Goal: Task Accomplishment & Management: Manage account settings

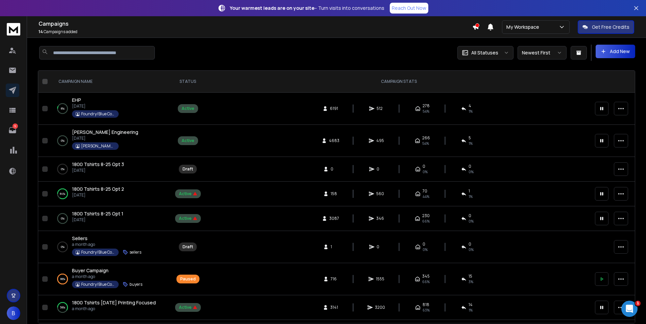
click at [88, 99] on h1 "EHP" at bounding box center [95, 100] width 47 height 7
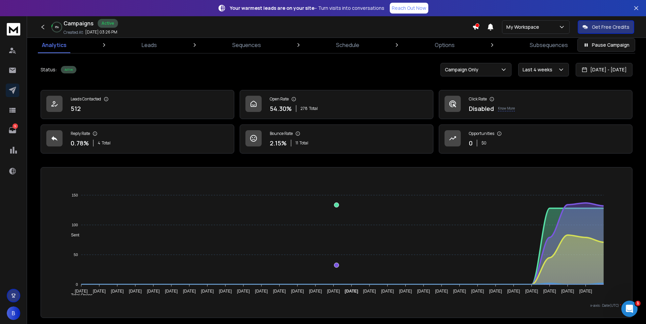
scroll to position [19, 0]
click at [18, 130] on link "5" at bounding box center [13, 130] width 14 height 14
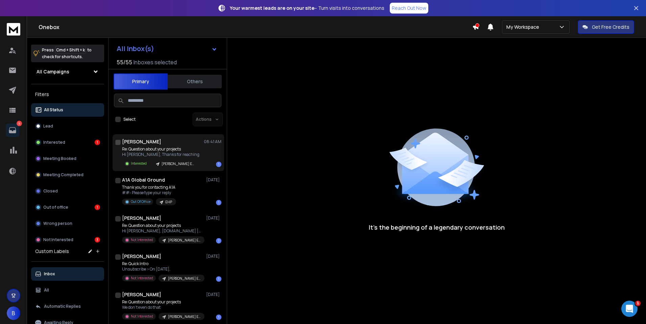
click at [181, 159] on div "Re: Question about your projects Hi Brandon, Thanks for reaching Interested And…" at bounding box center [160, 156] width 77 height 21
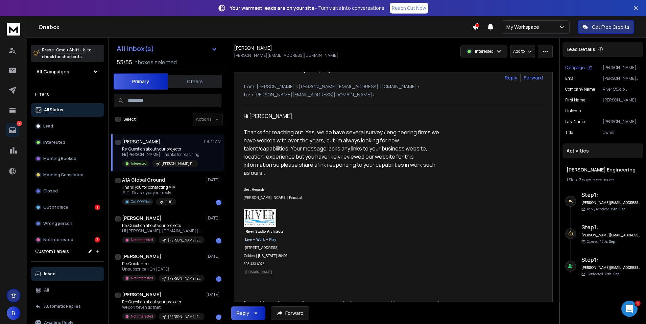
scroll to position [34, 0]
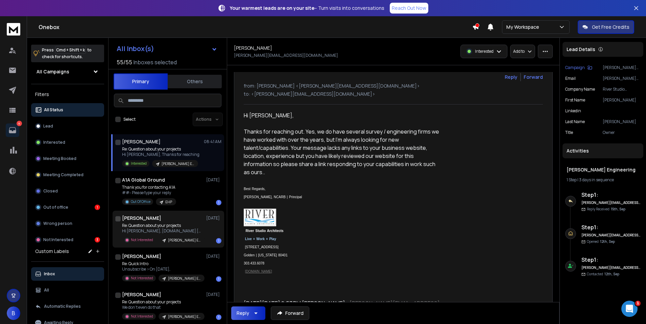
click at [191, 231] on p "Hi Brandon, If.you are.going to" at bounding box center [162, 230] width 81 height 5
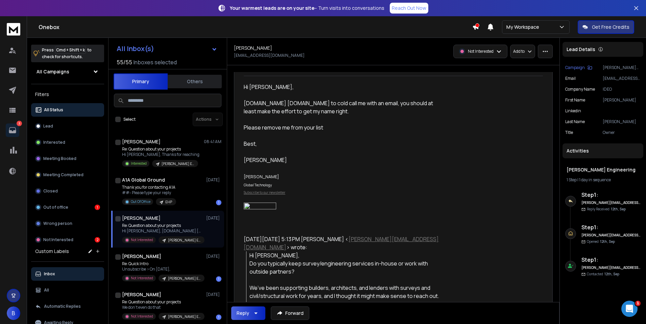
scroll to position [47, 0]
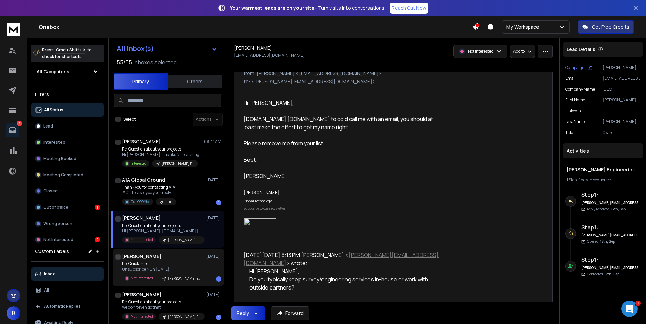
click at [174, 276] on p "[PERSON_NAME] Engineering" at bounding box center [184, 278] width 32 height 5
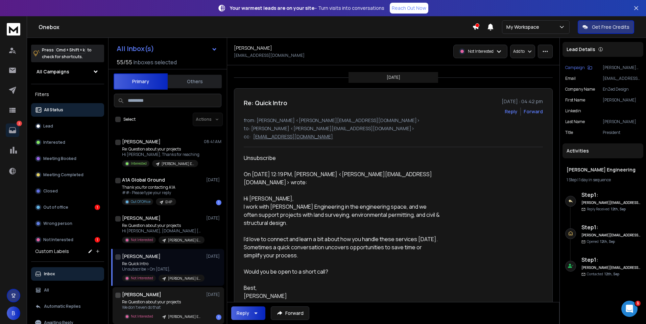
click at [180, 300] on p "Re: Question about your projects" at bounding box center [162, 301] width 81 height 5
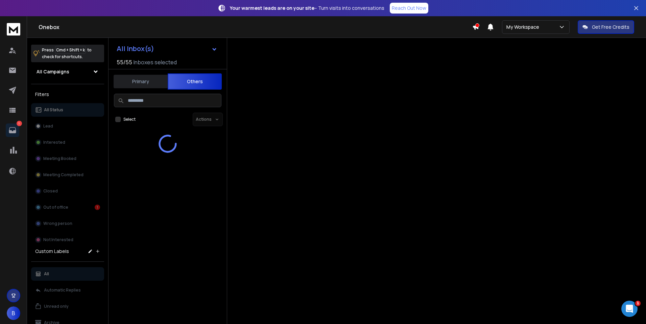
click at [198, 78] on button "Others" at bounding box center [195, 81] width 54 height 16
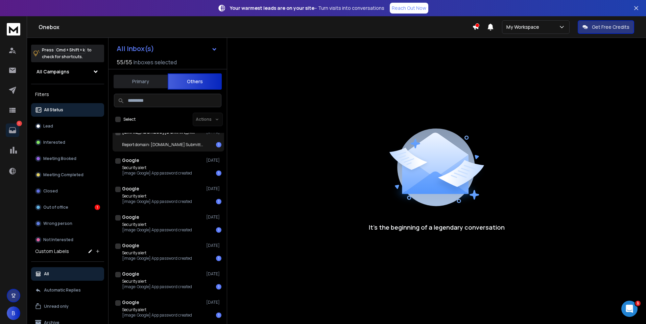
scroll to position [0, 0]
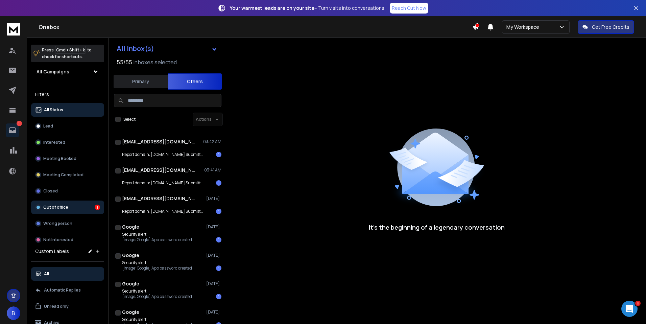
click at [65, 207] on p "Out of office" at bounding box center [55, 206] width 25 height 5
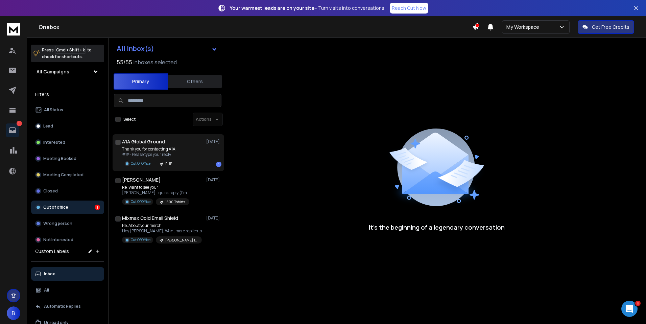
click at [182, 155] on div "Thank you for contacting A1A ##- Please type your reply Out Of Office EHP 1" at bounding box center [171, 156] width 99 height 21
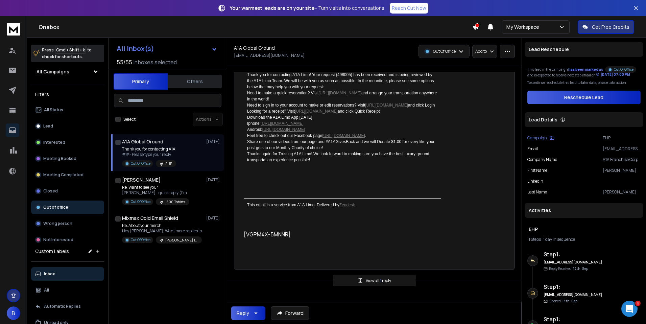
scroll to position [132, 0]
click at [15, 85] on link at bounding box center [13, 90] width 14 height 14
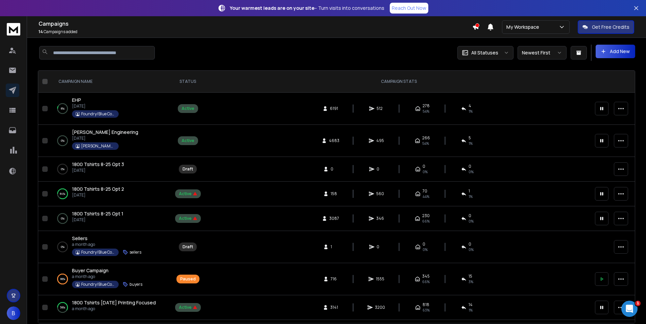
click at [161, 110] on div "8 % EHP 4 days ago Foundry/Blue Collar" at bounding box center [109, 109] width 105 height 24
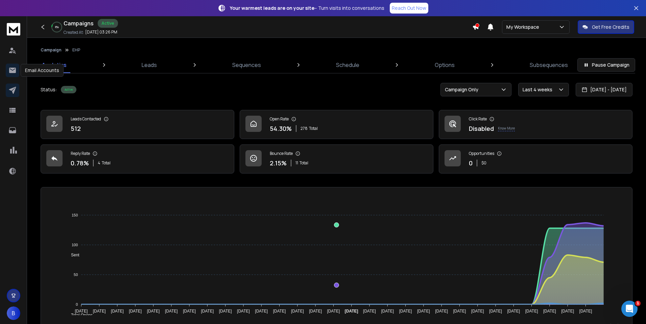
click at [11, 69] on icon at bounding box center [12, 70] width 8 height 8
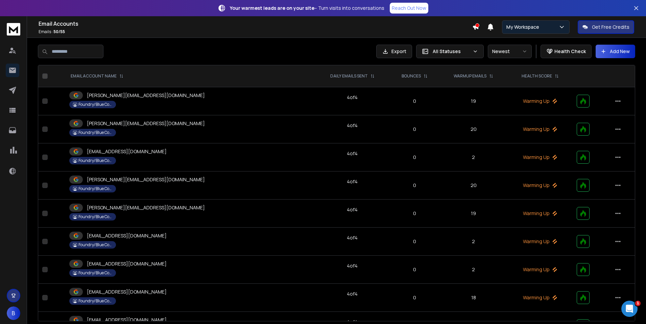
click at [547, 28] on div "My Workspace" at bounding box center [535, 27] width 59 height 7
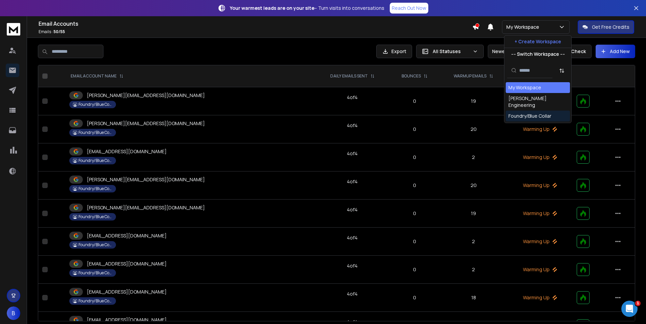
click at [538, 112] on div "Foundry/Blue Collar" at bounding box center [529, 115] width 43 height 7
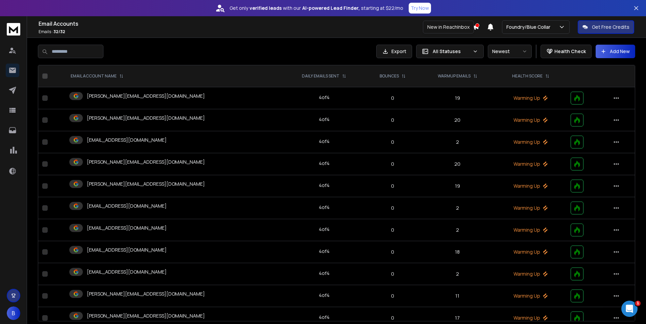
click at [479, 27] on div at bounding box center [477, 25] width 4 height 4
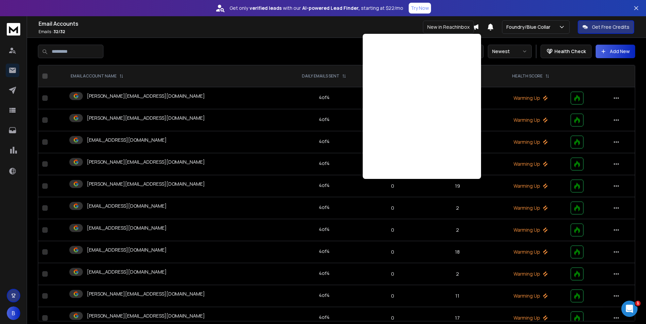
click at [481, 26] on div "Foundry/Blue Collar Get Free Credits" at bounding box center [553, 27] width 162 height 14
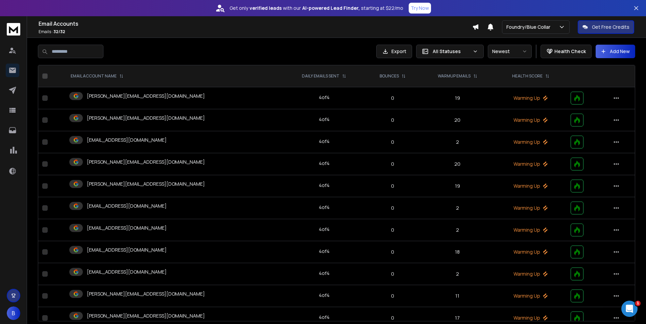
click at [521, 55] on button "Newest" at bounding box center [509, 52] width 44 height 14
click at [586, 75] on th at bounding box center [581, 76] width 31 height 22
click at [44, 98] on button "button" at bounding box center [44, 97] width 5 height 5
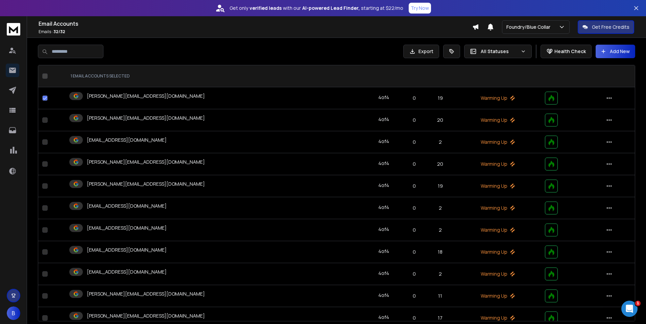
click at [47, 119] on div at bounding box center [53, 119] width 23 height 5
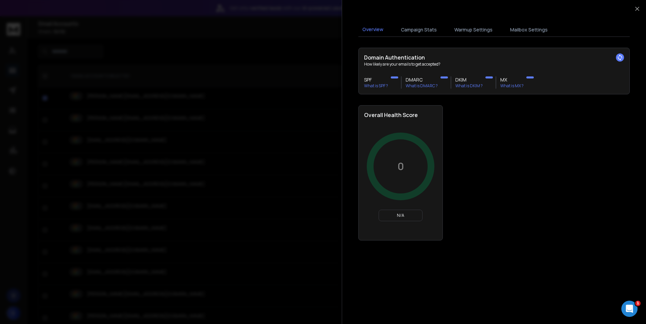
click at [211, 89] on div at bounding box center [323, 162] width 646 height 324
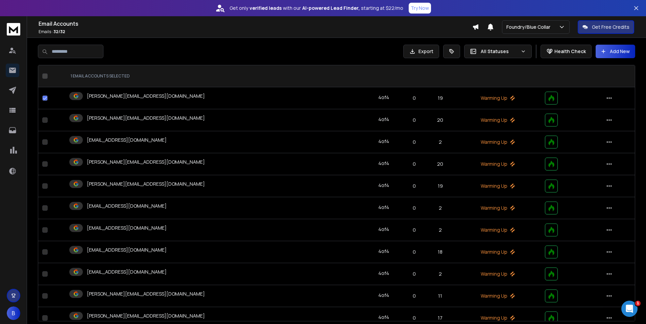
click at [46, 120] on button "button" at bounding box center [44, 119] width 5 height 5
click at [45, 165] on button "button" at bounding box center [44, 163] width 5 height 5
click at [45, 188] on button "button" at bounding box center [44, 185] width 5 height 5
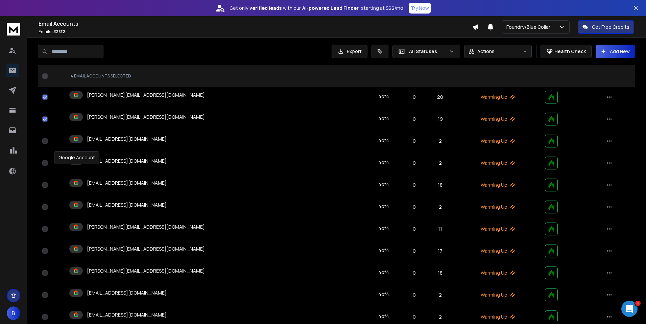
scroll to position [71, 0]
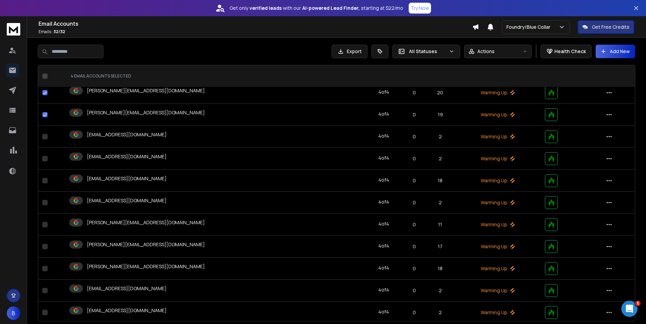
click at [45, 181] on button "button" at bounding box center [44, 180] width 5 height 5
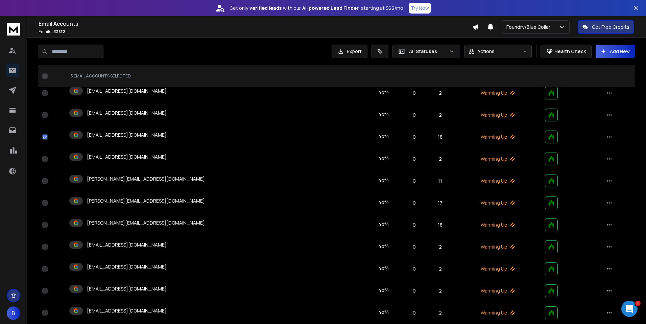
scroll to position [116, 0]
click at [46, 224] on button "button" at bounding box center [44, 223] width 5 height 5
click at [45, 201] on button "button" at bounding box center [44, 201] width 5 height 5
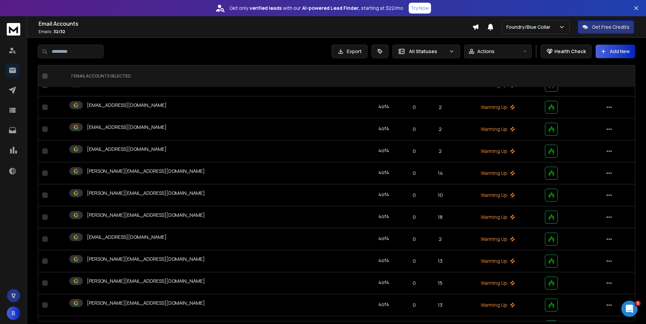
scroll to position [304, 0]
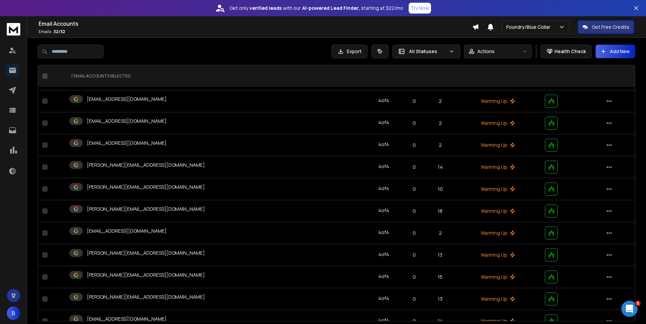
click at [44, 212] on button "button" at bounding box center [44, 210] width 5 height 5
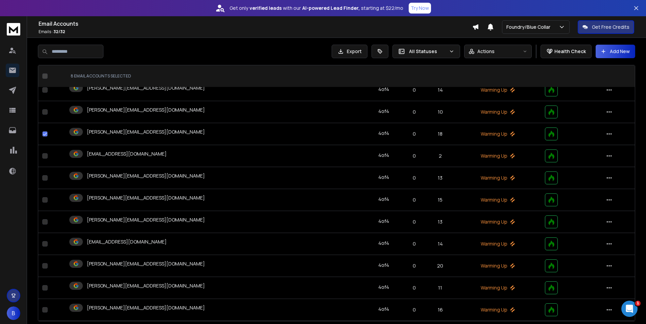
scroll to position [389, 0]
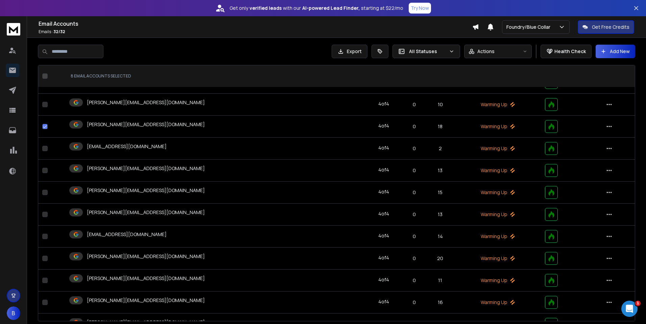
click at [45, 258] on button "button" at bounding box center [44, 257] width 5 height 5
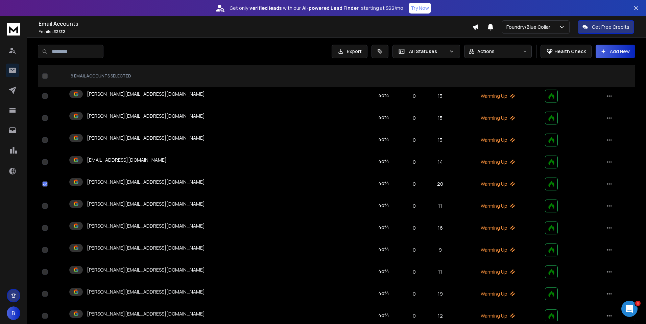
scroll to position [474, 0]
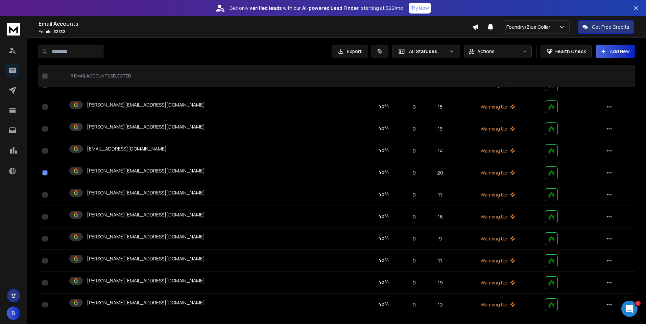
click at [45, 217] on button "button" at bounding box center [44, 216] width 5 height 5
click at [46, 282] on button "button" at bounding box center [44, 282] width 5 height 5
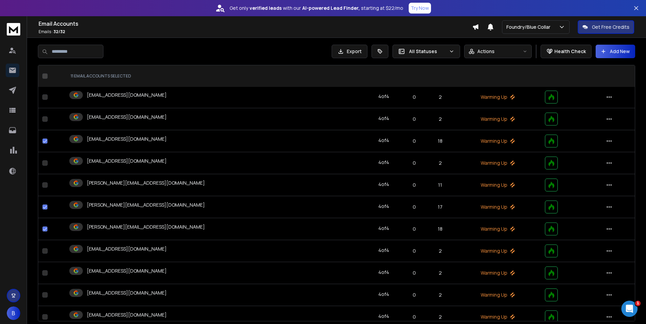
scroll to position [0, 0]
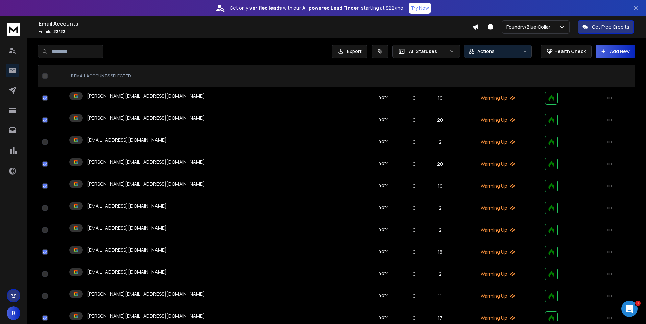
click at [520, 52] on div "Actions" at bounding box center [493, 51] width 51 height 7
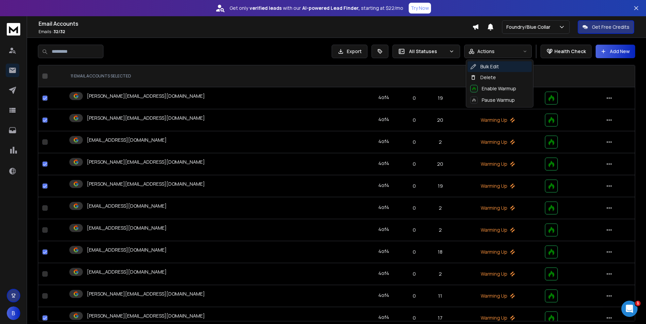
click at [497, 67] on div "Bulk Edit" at bounding box center [484, 66] width 29 height 7
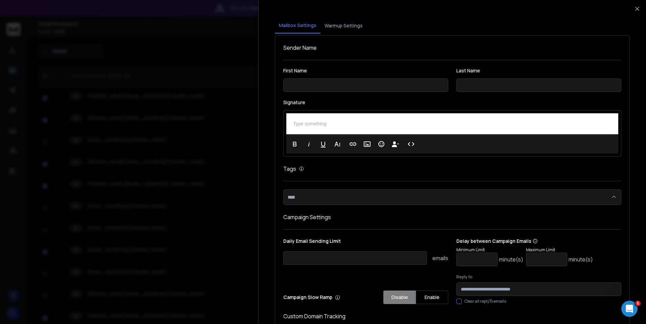
click at [368, 260] on input "number" at bounding box center [355, 258] width 144 height 14
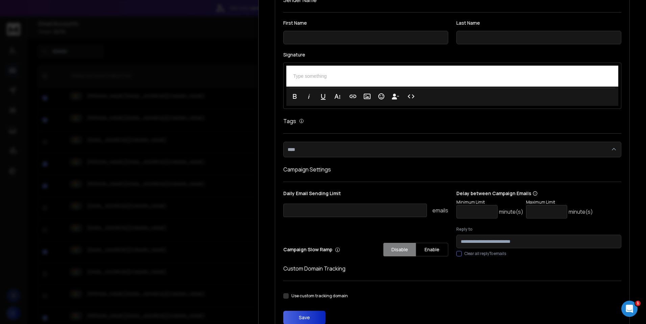
scroll to position [75, 0]
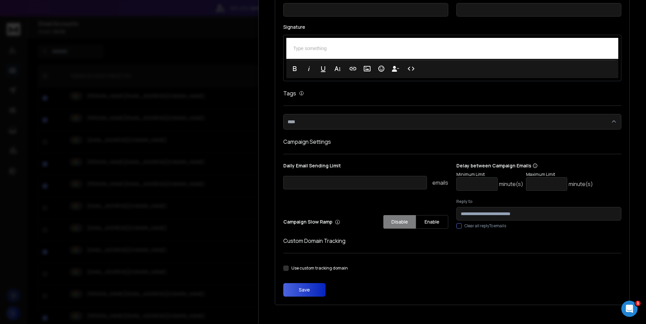
type input "*"
click at [312, 296] on button "Save" at bounding box center [304, 290] width 42 height 14
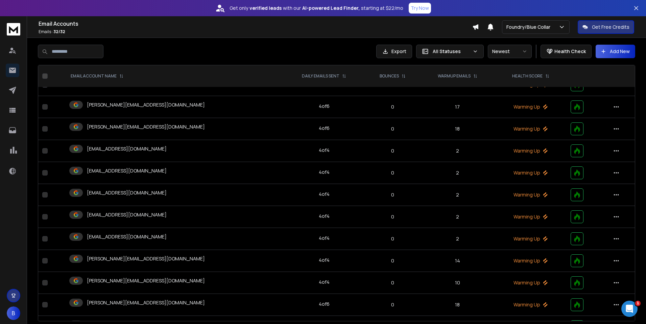
scroll to position [0, 0]
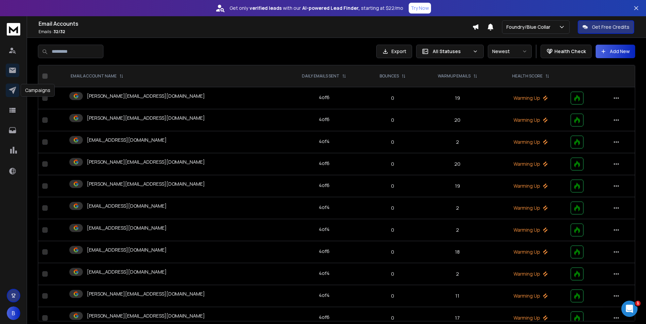
click at [11, 93] on icon at bounding box center [12, 90] width 8 height 8
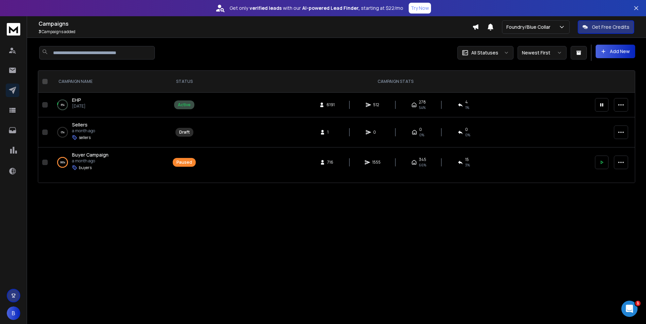
click at [108, 102] on div "8 % EHP 4 days ago" at bounding box center [109, 105] width 105 height 16
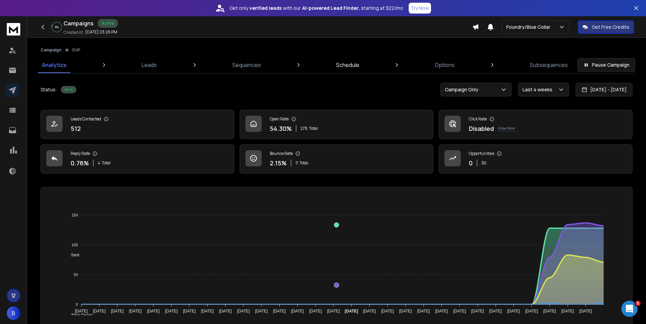
click at [356, 67] on p "Schedule" at bounding box center [347, 65] width 23 height 8
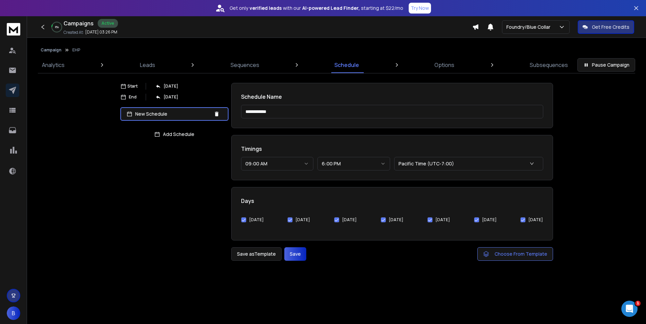
click at [301, 257] on button "Save" at bounding box center [295, 254] width 22 height 14
click at [12, 84] on link at bounding box center [13, 90] width 14 height 14
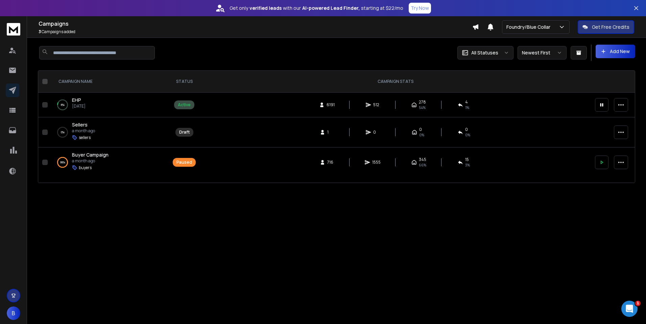
click at [105, 107] on div "8 % EHP 4 days ago" at bounding box center [109, 105] width 105 height 16
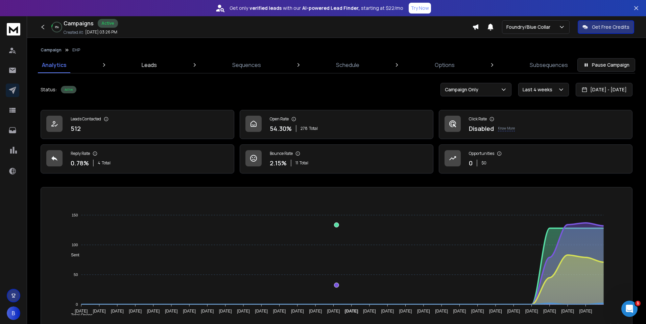
click at [151, 70] on link "Leads" at bounding box center [148, 65] width 23 height 16
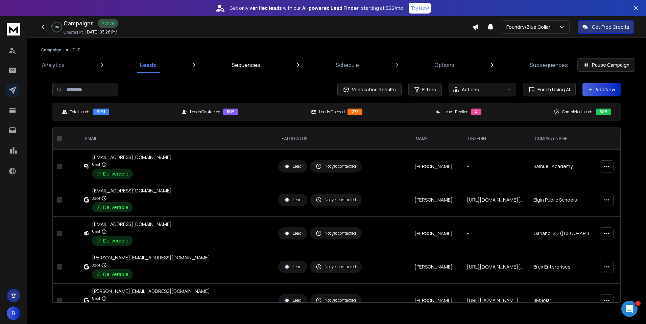
click at [251, 70] on link "Sequences" at bounding box center [245, 65] width 37 height 16
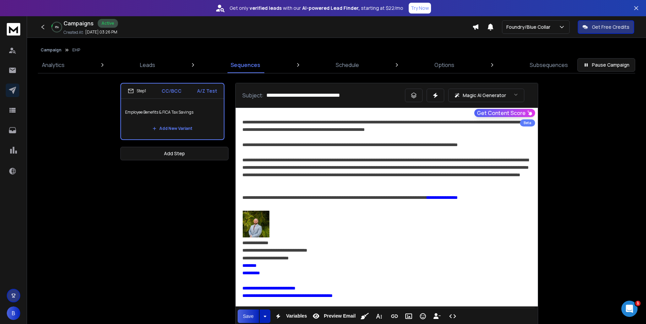
scroll to position [37, 0]
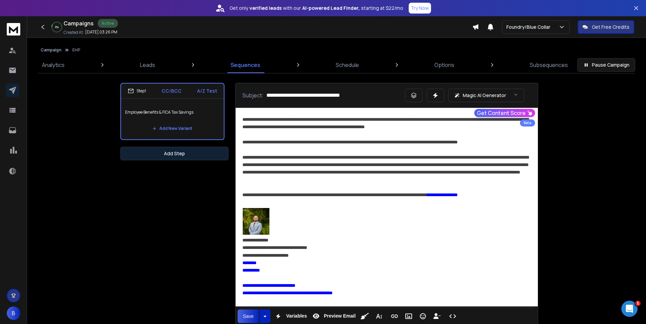
click at [184, 154] on button "Add Step" at bounding box center [174, 154] width 108 height 14
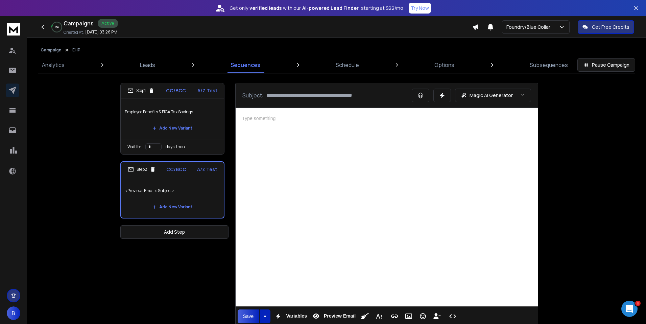
click at [281, 118] on div at bounding box center [386, 118] width 289 height 7
click at [295, 315] on span "Variables" at bounding box center [296, 316] width 24 height 6
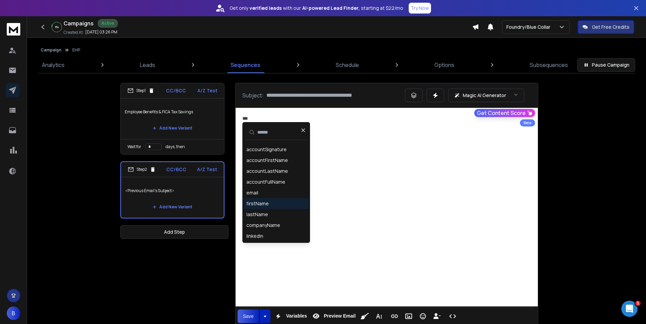
click at [271, 202] on div "firstName" at bounding box center [276, 203] width 65 height 11
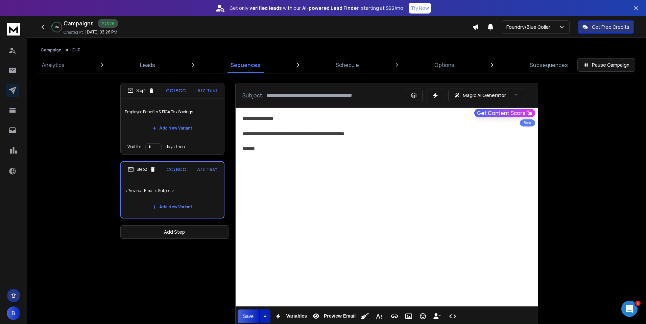
click at [377, 135] on div "**********" at bounding box center [386, 133] width 289 height 7
click at [152, 148] on input "*" at bounding box center [153, 146] width 16 height 7
type input "**********"
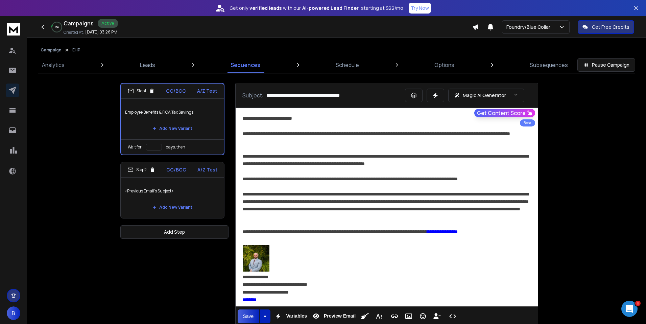
type input "*"
click at [186, 187] on p "<Previous Email's Subject>" at bounding box center [172, 190] width 95 height 19
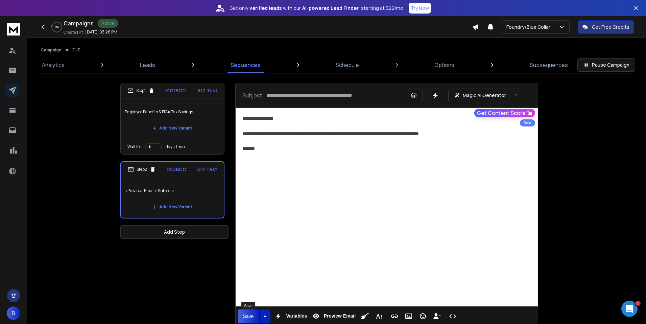
type input "*"
type input "**********"
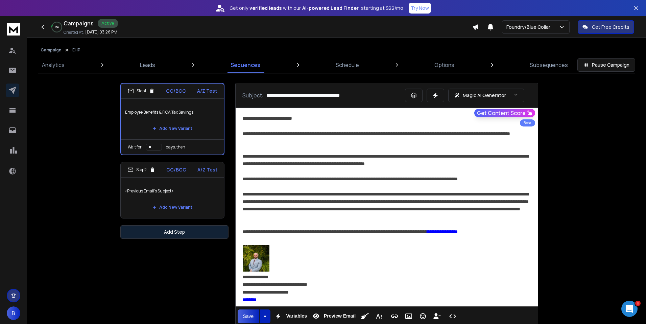
click at [184, 233] on button "Add Step" at bounding box center [174, 232] width 108 height 14
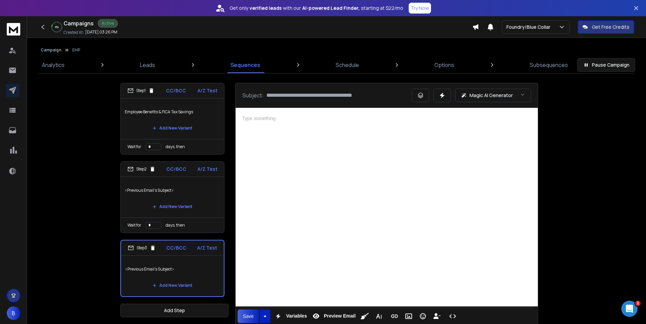
click at [153, 225] on input "*" at bounding box center [153, 225] width 16 height 7
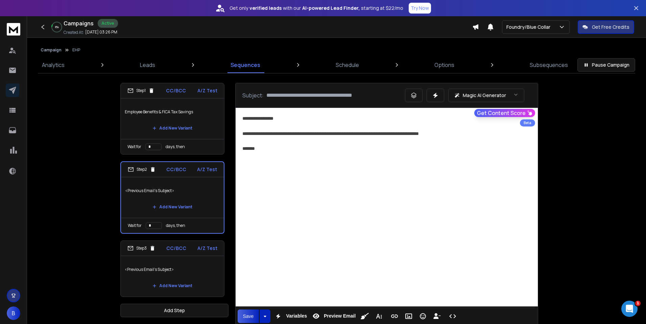
click at [183, 260] on p "<Previous Email's Subject>" at bounding box center [172, 269] width 95 height 19
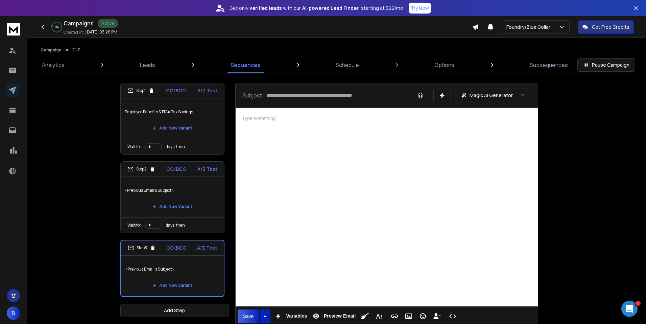
type input "*"
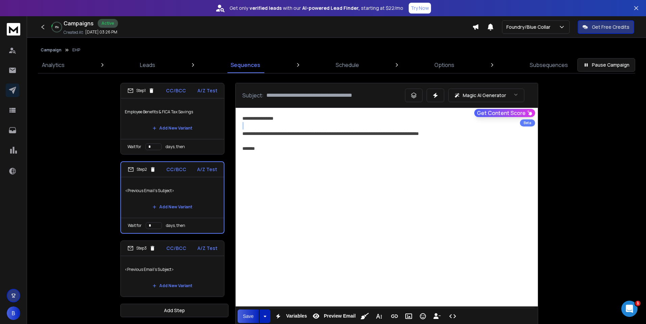
drag, startPoint x: 285, startPoint y: 119, endPoint x: 215, endPoint y: 123, distance: 71.1
click at [215, 123] on div "**********" at bounding box center [336, 204] width 432 height 243
drag, startPoint x: 285, startPoint y: 118, endPoint x: 243, endPoint y: 119, distance: 41.9
click at [243, 119] on div "**********" at bounding box center [386, 118] width 289 height 7
copy div "**********"
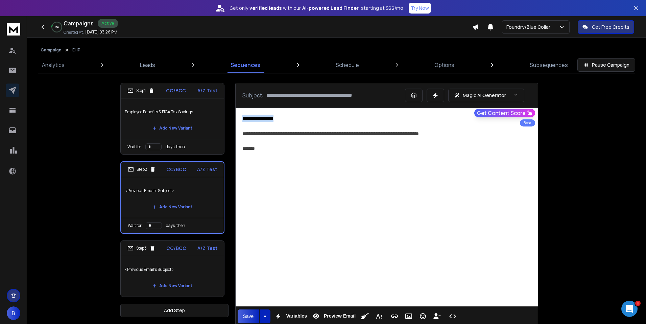
click at [180, 273] on p "<Previous Email's Subject>" at bounding box center [172, 269] width 95 height 19
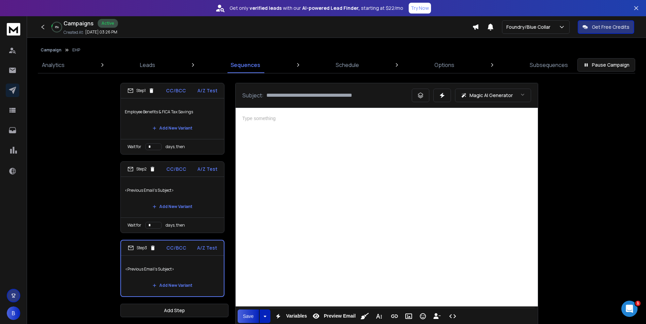
click at [283, 122] on div at bounding box center [386, 205] width 302 height 194
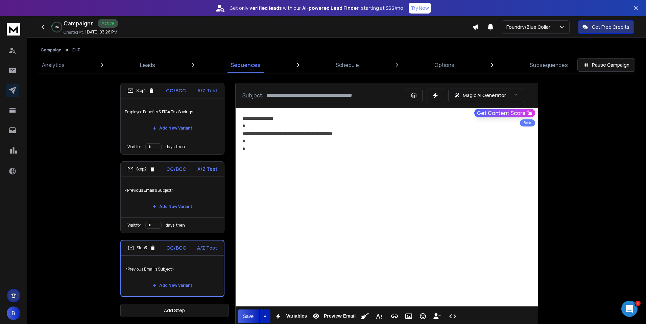
click at [172, 115] on p "Employee Benefits & FICA Tax Savings" at bounding box center [172, 111] width 95 height 19
type input "**********"
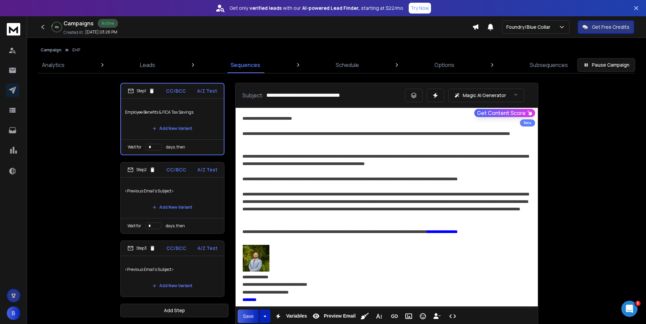
click at [197, 268] on p "<Previous Email's Subject>" at bounding box center [172, 269] width 95 height 19
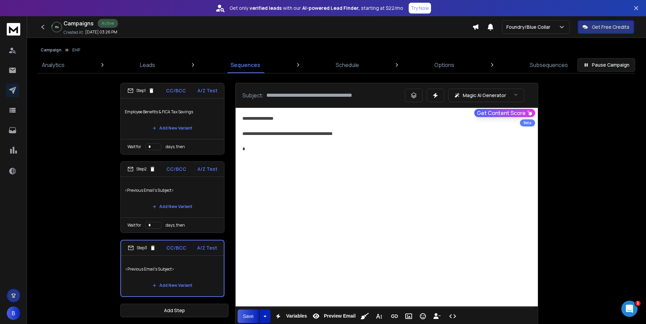
click at [254, 148] on div "*" at bounding box center [386, 148] width 289 height 7
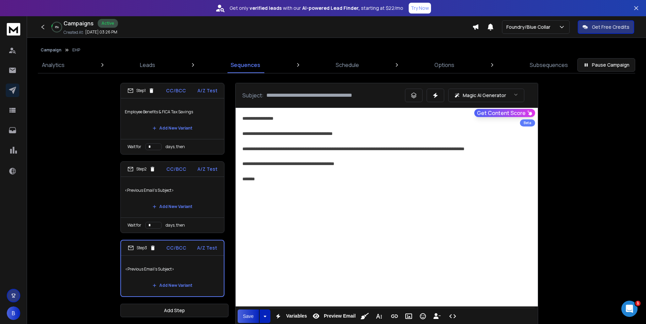
click at [183, 108] on p "Employee Benefits & FICA Tax Savings" at bounding box center [172, 111] width 95 height 19
type input "**********"
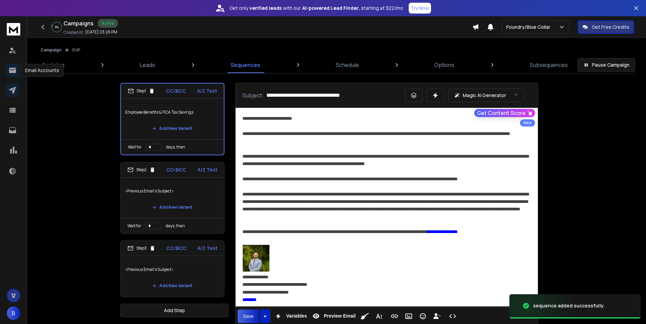
click at [7, 74] on link at bounding box center [13, 71] width 14 height 14
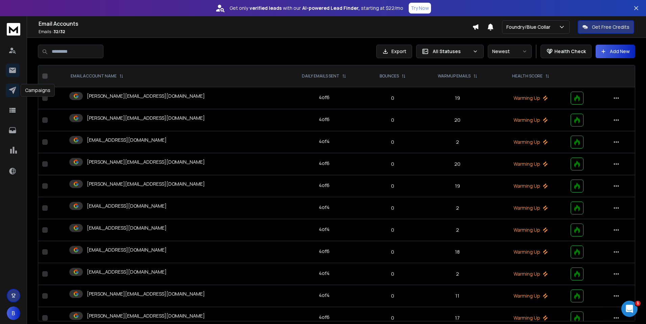
click at [17, 87] on link at bounding box center [13, 90] width 14 height 14
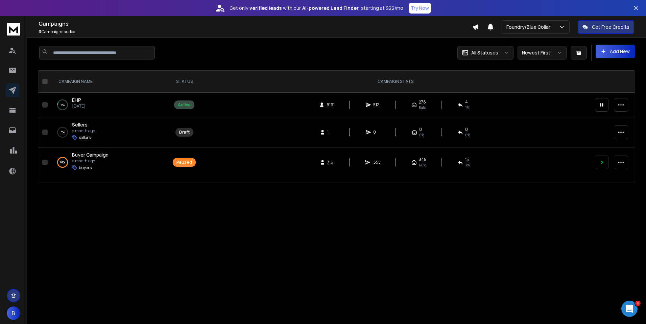
click at [80, 102] on span "EHP" at bounding box center [76, 100] width 9 height 6
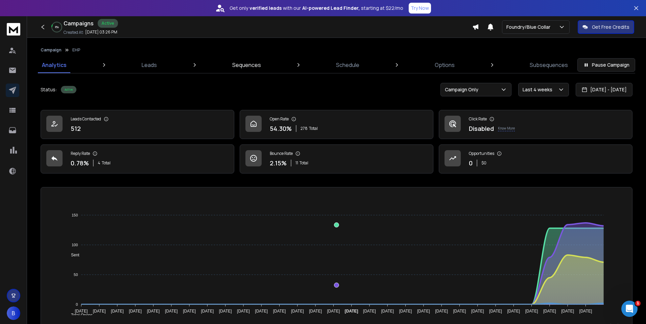
click at [259, 65] on p "Sequences" at bounding box center [246, 65] width 29 height 8
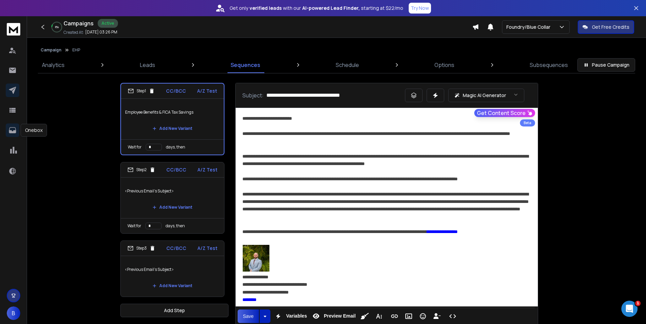
click at [9, 133] on icon at bounding box center [12, 130] width 8 height 8
